Goal: Task Accomplishment & Management: Manage account settings

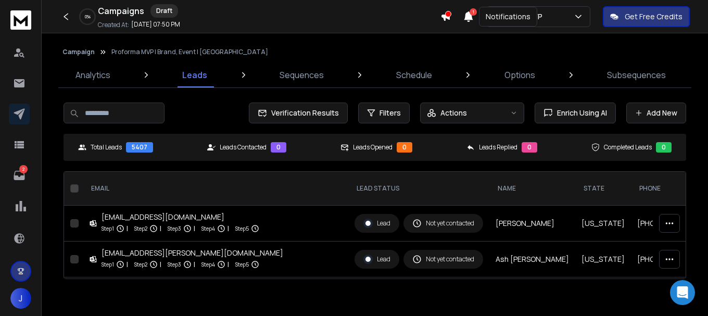
click at [534, 10] on div "Notifications" at bounding box center [508, 17] width 58 height 20
click at [542, 15] on p "Proforma MVP" at bounding box center [520, 16] width 54 height 10
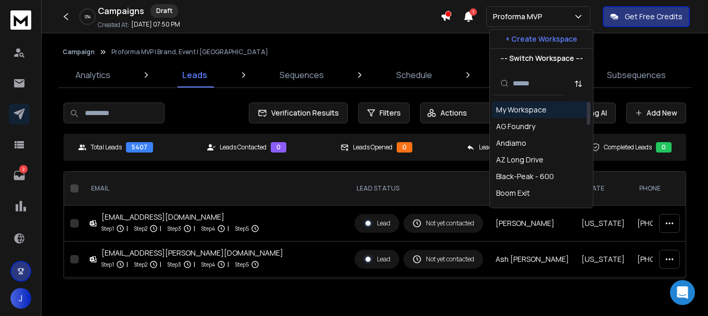
click at [530, 83] on input "text" at bounding box center [534, 83] width 45 height 23
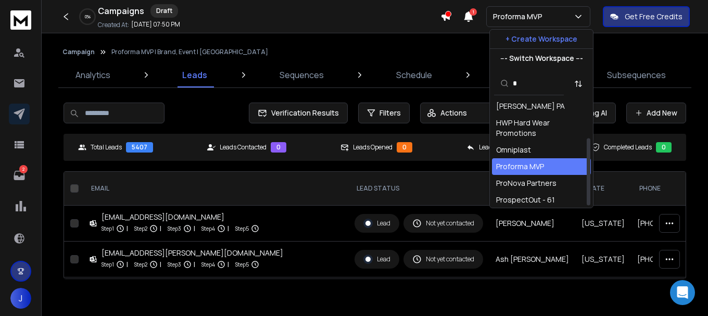
scroll to position [56, 0]
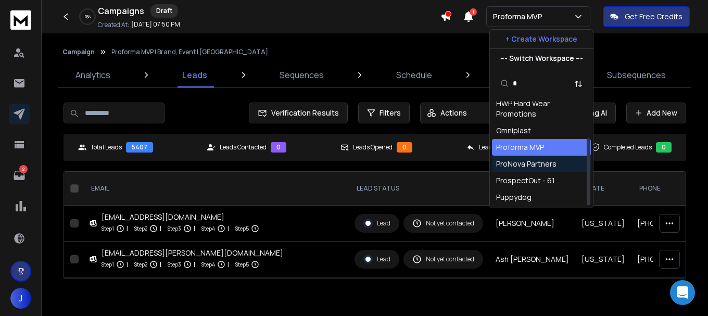
type input "*"
click at [542, 162] on div "ProNova Partners" at bounding box center [526, 164] width 60 height 10
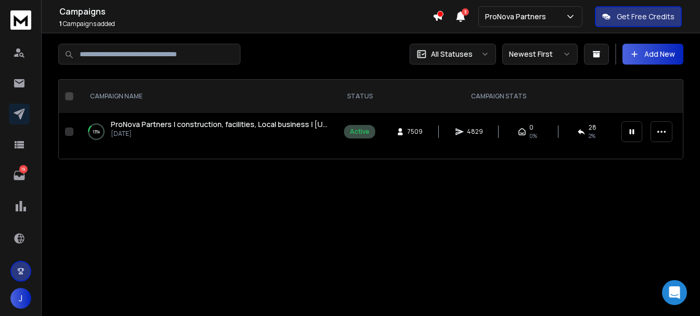
click at [661, 127] on icon "button" at bounding box center [661, 131] width 10 height 10
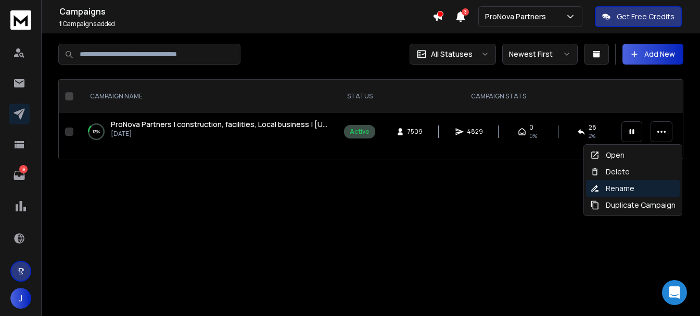
click at [254, 122] on span "ProNova Partners | construction, facilities, Local business | [US_STATE]" at bounding box center [235, 124] width 248 height 10
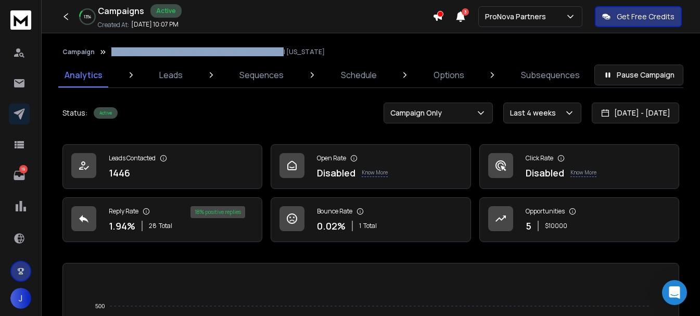
drag, startPoint x: 110, startPoint y: 49, endPoint x: 279, endPoint y: 59, distance: 168.8
click at [279, 59] on div "Campaign ProNova Partners | construction, facilities, Local business | [US_STAT…" at bounding box center [370, 52] width 625 height 17
copy p "ProNova Partners | construction, facilities, Local business"
click at [11, 112] on link at bounding box center [19, 114] width 21 height 21
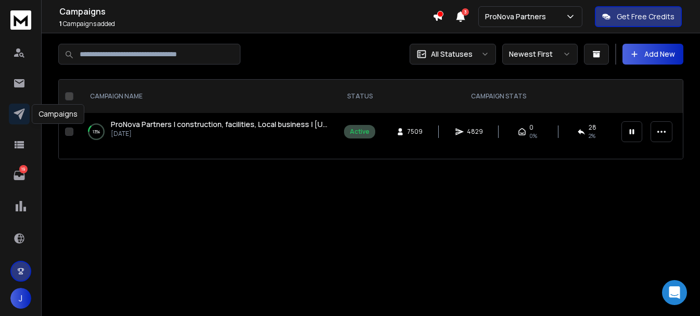
click at [658, 125] on button "button" at bounding box center [661, 131] width 22 height 21
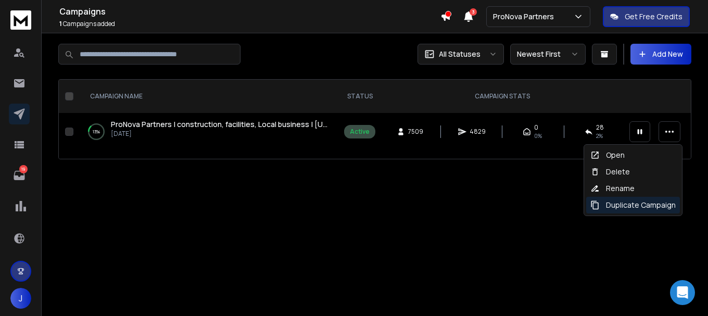
click at [622, 206] on div "Duplicate Campaign" at bounding box center [632, 205] width 85 height 10
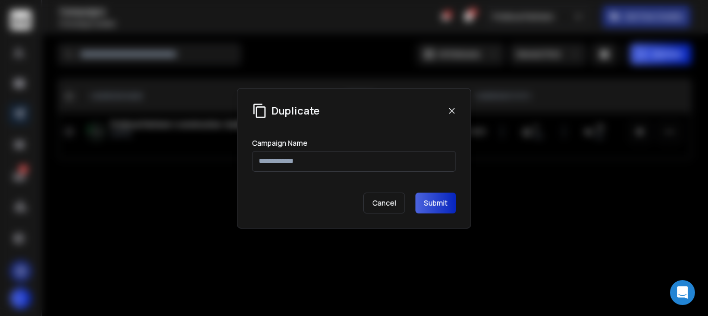
click at [315, 161] on input "text" at bounding box center [354, 161] width 204 height 21
paste input "**********"
drag, startPoint x: 319, startPoint y: 158, endPoint x: 496, endPoint y: 170, distance: 177.3
click at [496, 170] on div "**********" at bounding box center [354, 158] width 708 height 161
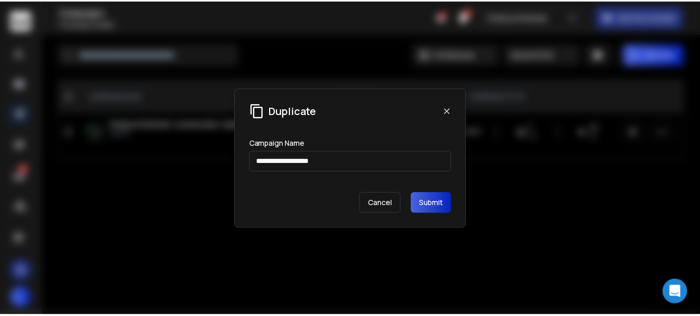
scroll to position [0, 0]
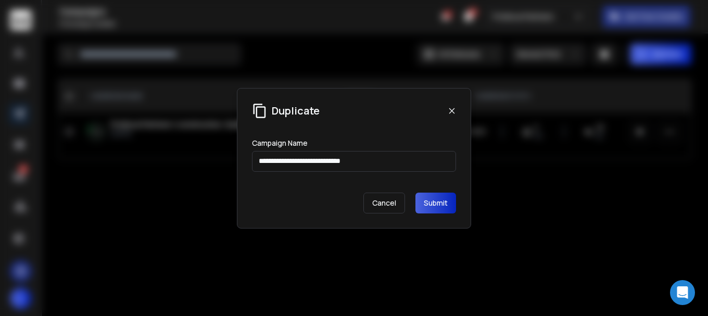
type input "**********"
click at [432, 202] on button "Submit" at bounding box center [435, 202] width 41 height 21
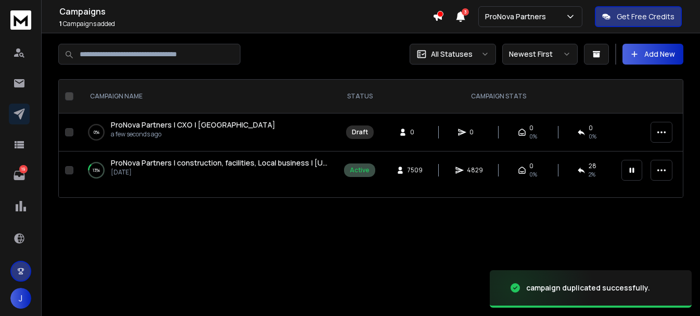
click at [194, 122] on span "ProNova Partners | CXO | [GEOGRAPHIC_DATA]" at bounding box center [193, 125] width 164 height 10
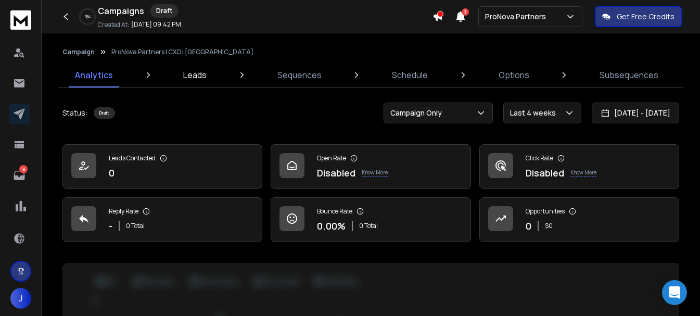
click at [195, 76] on p "Leads" at bounding box center [194, 75] width 23 height 12
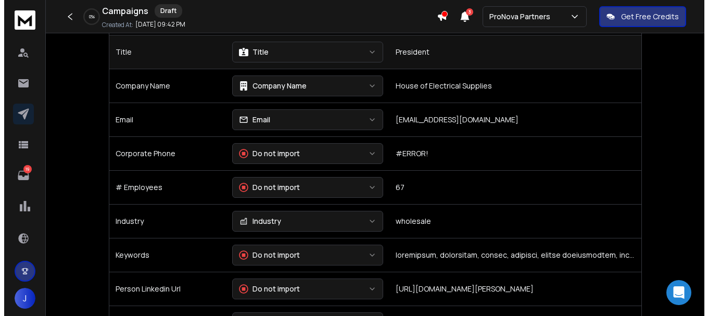
scroll to position [277, 0]
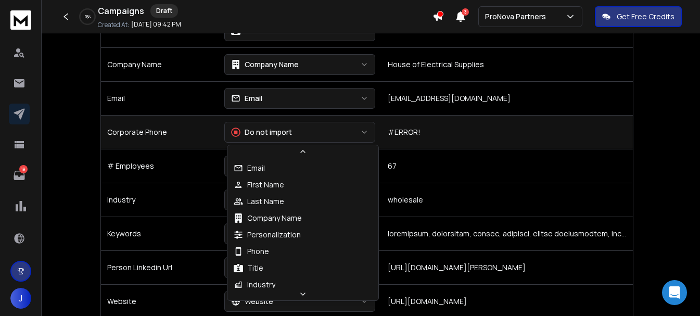
click at [305, 132] on button "Do not import" at bounding box center [299, 132] width 151 height 21
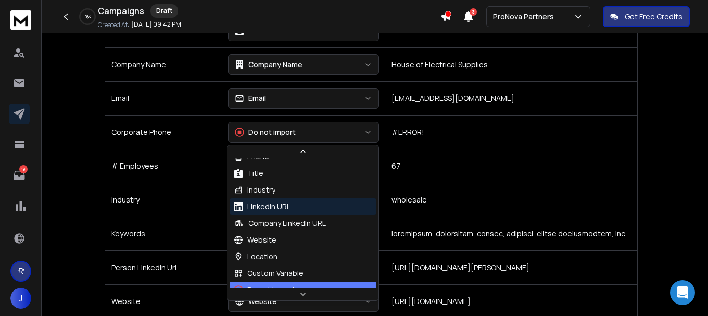
scroll to position [95, 0]
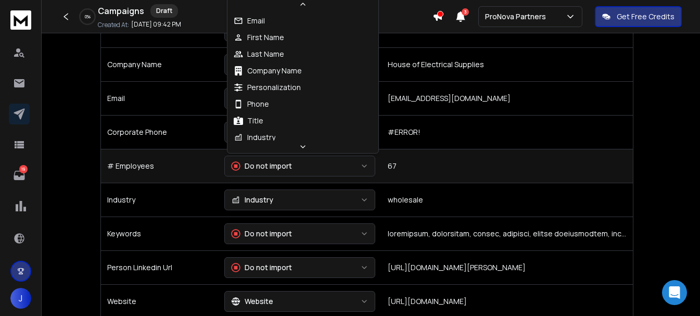
click at [342, 166] on button "Do not import" at bounding box center [299, 166] width 151 height 21
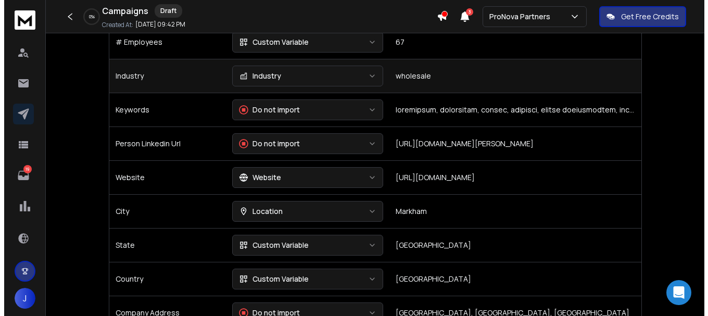
scroll to position [416, 0]
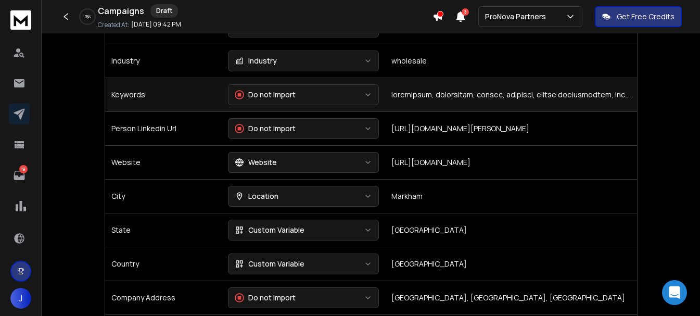
click at [331, 89] on button "Do not import" at bounding box center [303, 94] width 151 height 21
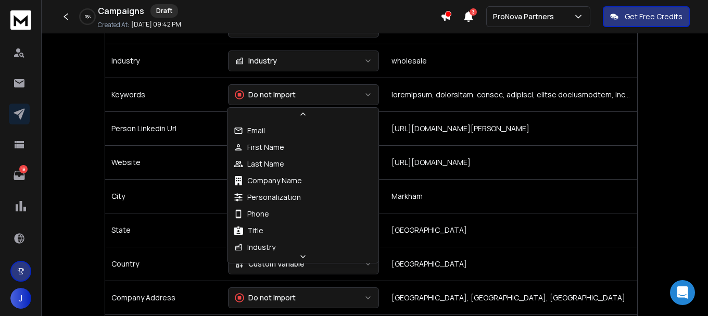
scroll to position [105, 0]
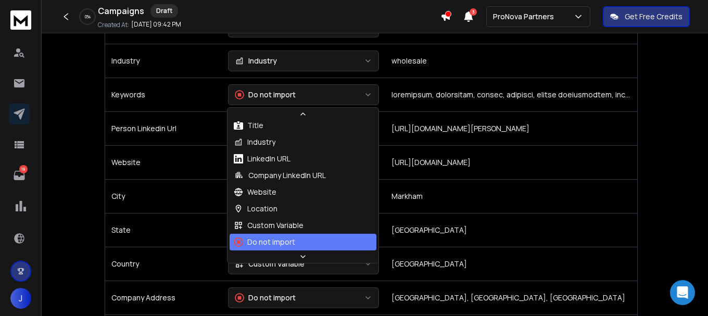
click at [670, 114] on div "Canada ALL 32K - safe 22k.csv File Processed Upload all variables COLUMN NAME S…" at bounding box center [350, 47] width 700 height 926
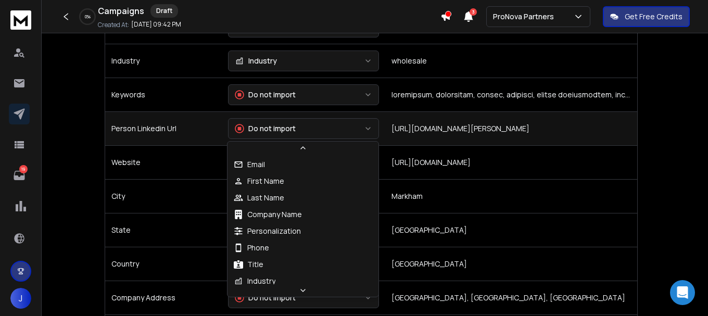
click at [309, 128] on button "Do not import" at bounding box center [303, 128] width 151 height 21
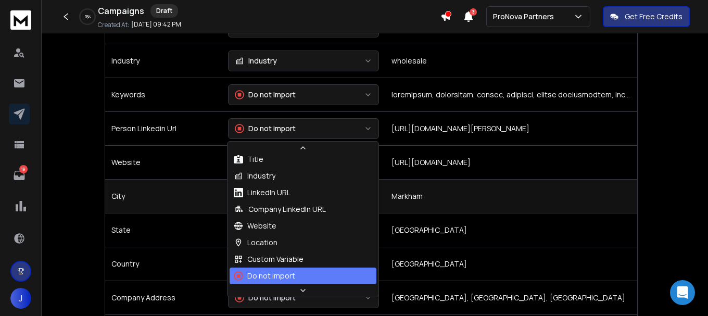
drag, startPoint x: 284, startPoint y: 197, endPoint x: 304, endPoint y: 191, distance: 21.1
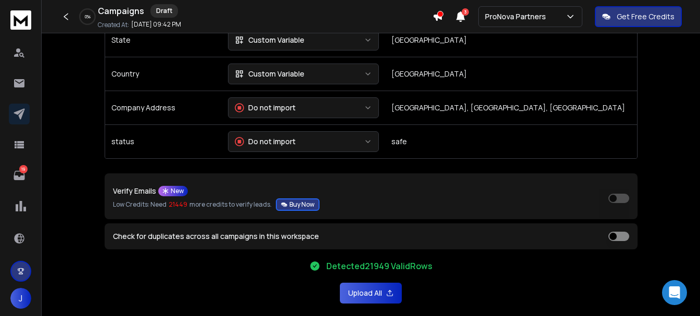
scroll to position [610, 0]
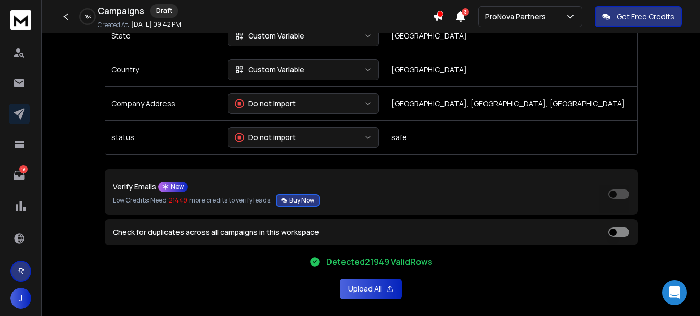
click at [375, 293] on button "Upload All" at bounding box center [371, 288] width 62 height 21
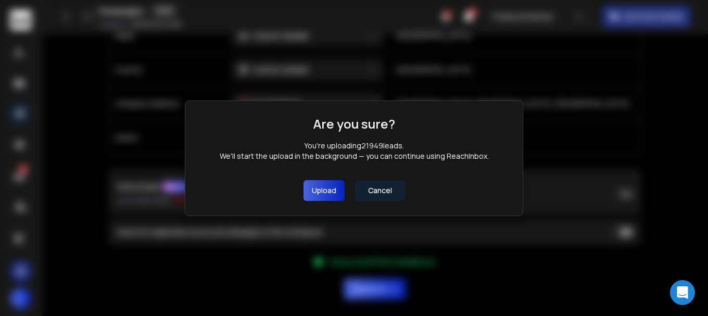
click at [317, 188] on button "Upload" at bounding box center [323, 190] width 41 height 21
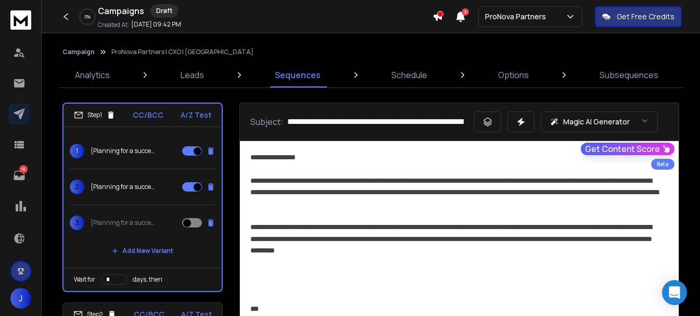
click at [132, 152] on p "{Planning for a successful exit?|Planning to sell your business?|Successful Exi…" at bounding box center [124, 151] width 67 height 8
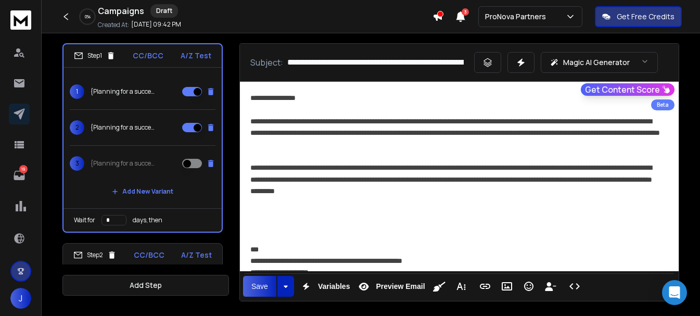
click at [135, 129] on p "{Planning for a successful exit?|Planning to sell your business?|Successful Exi…" at bounding box center [124, 127] width 67 height 8
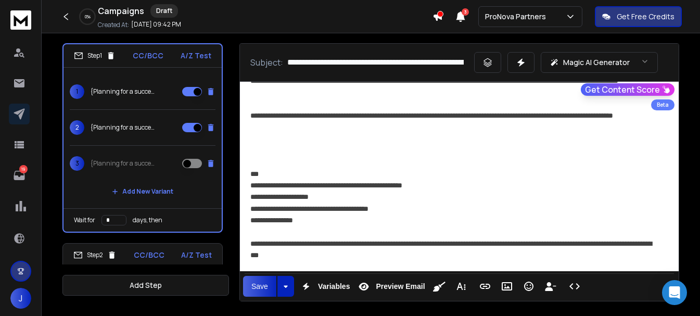
scroll to position [146, 0]
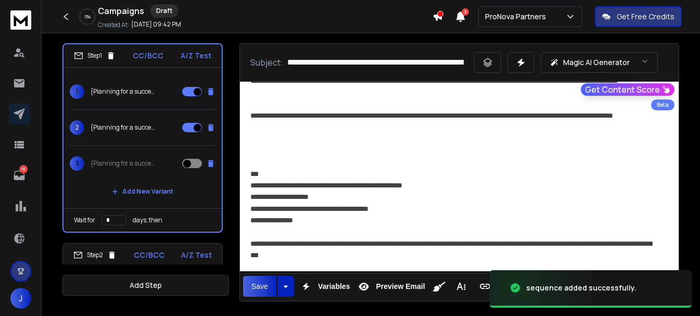
click at [133, 162] on p "{Planning for a successful exit?|Planning to sell your business?|Successful Exi…" at bounding box center [124, 163] width 67 height 8
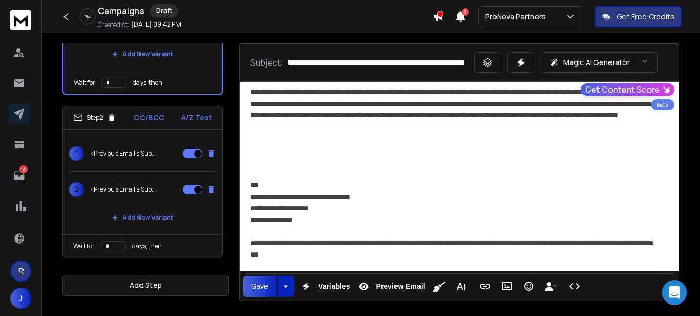
scroll to position [139, 0]
click at [152, 155] on p "<Previous Email's Subject>" at bounding box center [123, 152] width 67 height 8
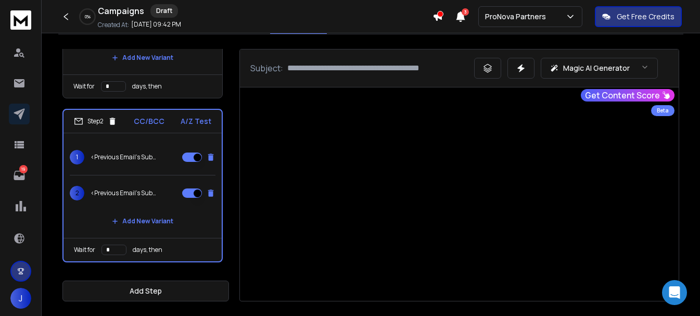
scroll to position [54, 0]
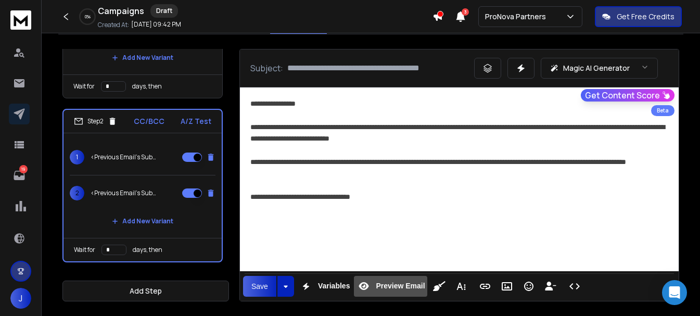
click at [404, 291] on div "Preview Email" at bounding box center [390, 285] width 73 height 17
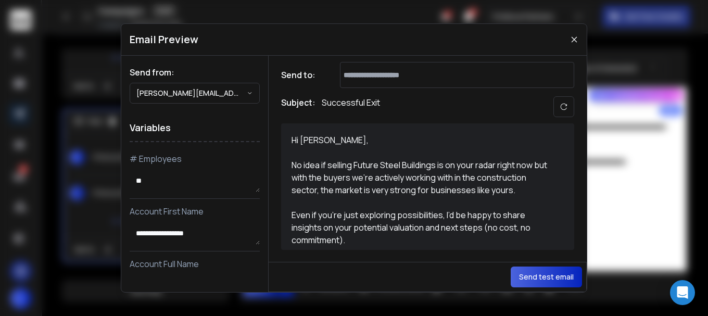
click at [574, 38] on icon at bounding box center [574, 39] width 8 height 8
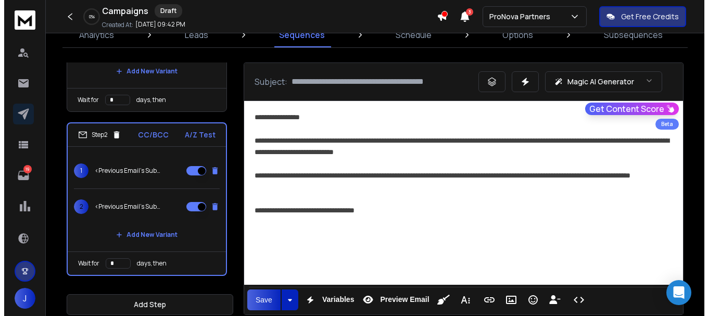
scroll to position [0, 0]
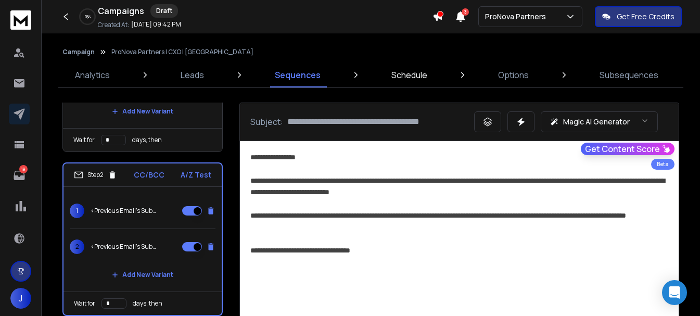
click at [414, 75] on p "Schedule" at bounding box center [409, 75] width 36 height 12
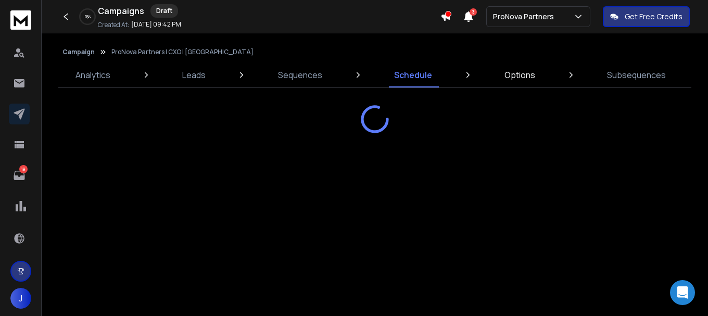
click at [498, 76] on link "Options" at bounding box center [519, 74] width 43 height 25
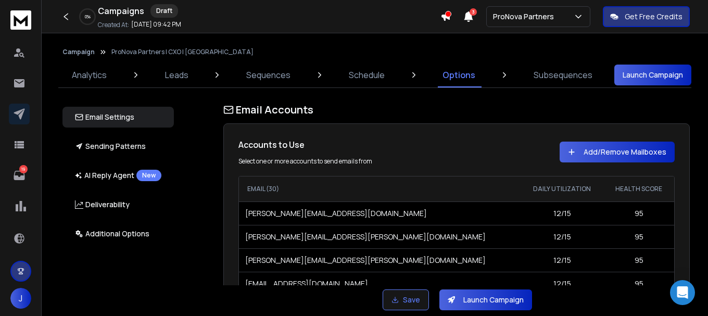
click at [597, 149] on button "Add/Remove Mailboxes" at bounding box center [616, 152] width 115 height 21
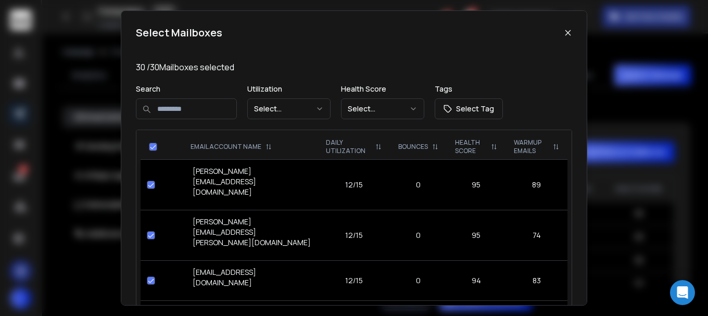
click at [566, 35] on icon at bounding box center [567, 33] width 8 height 8
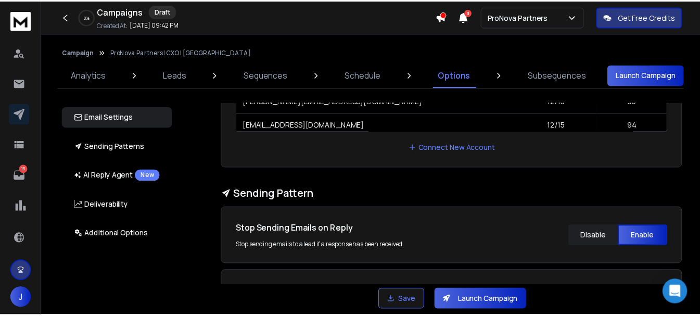
scroll to position [277, 0]
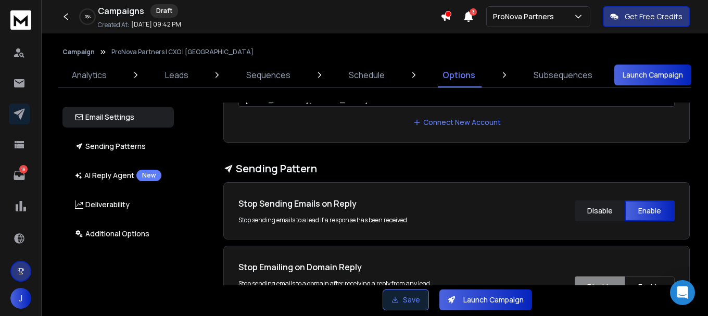
click at [400, 304] on button "Save" at bounding box center [405, 299] width 46 height 21
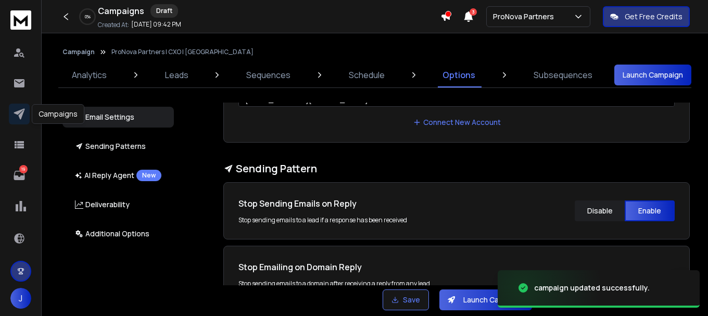
click at [18, 109] on icon at bounding box center [19, 114] width 12 height 12
